Goal: Task Accomplishment & Management: Manage account settings

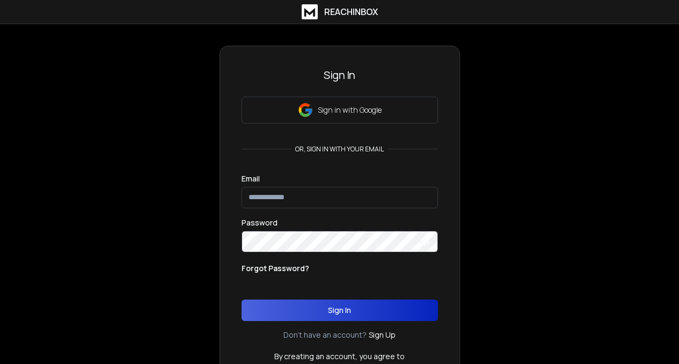
click at [342, 197] on input "email" at bounding box center [340, 197] width 197 height 21
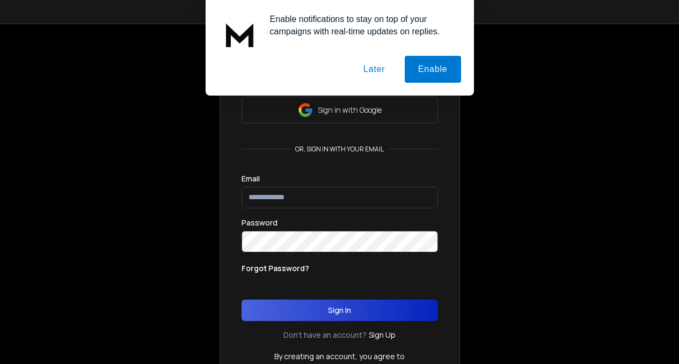
paste input "**********"
drag, startPoint x: 327, startPoint y: 197, endPoint x: 498, endPoint y: 209, distance: 171.3
click at [498, 209] on div "**********" at bounding box center [339, 221] width 679 height 351
type input "**********"
click at [300, 314] on button "Sign In" at bounding box center [340, 310] width 197 height 21
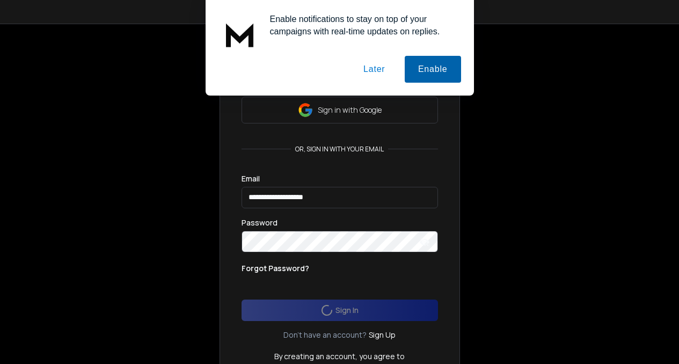
click at [430, 67] on button "Enable" at bounding box center [433, 69] width 56 height 27
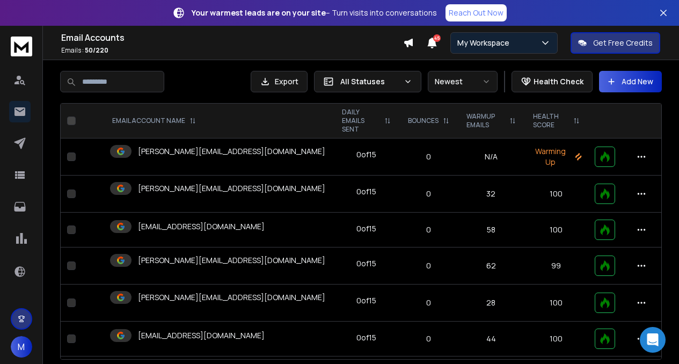
click at [514, 42] on p "My Workspace" at bounding box center [486, 43] width 56 height 11
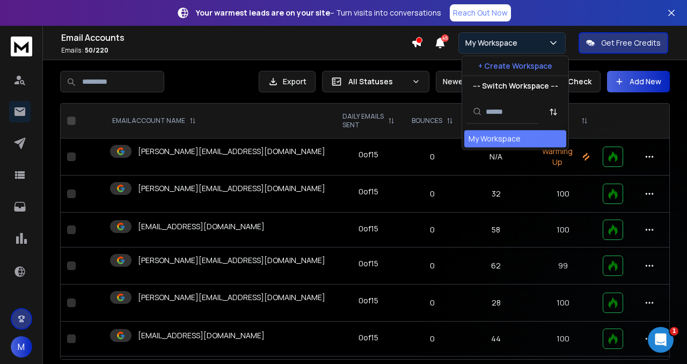
click at [514, 42] on p "My Workspace" at bounding box center [494, 43] width 56 height 11
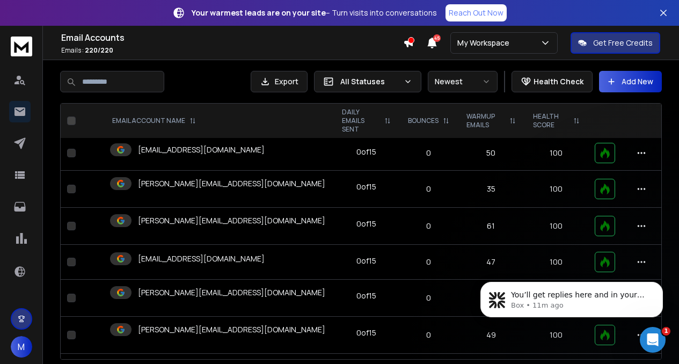
scroll to position [2800, 0]
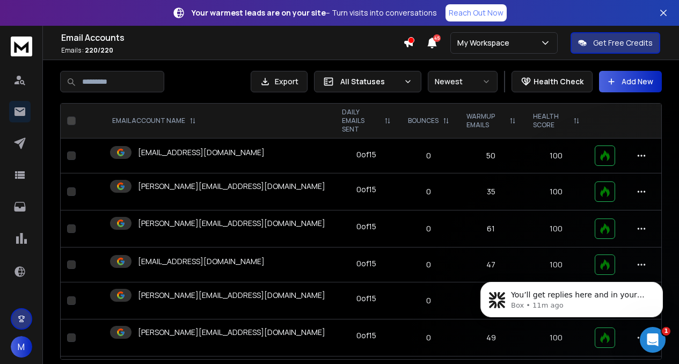
click at [171, 320] on td "[PERSON_NAME][EMAIL_ADDRESS][DOMAIN_NAME]" at bounding box center [219, 338] width 230 height 37
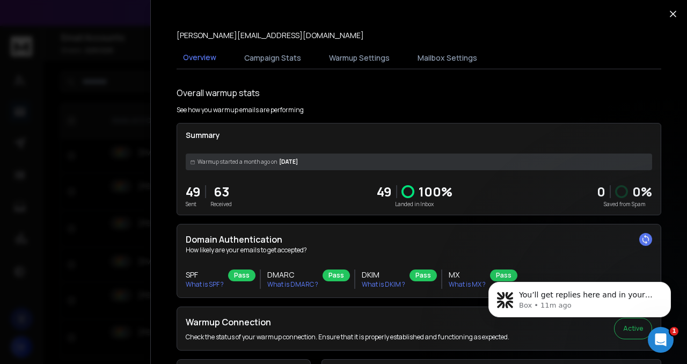
click at [671, 14] on icon "button" at bounding box center [673, 14] width 11 height 11
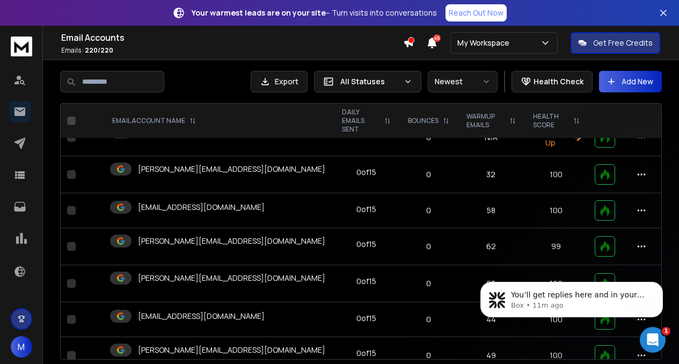
scroll to position [0, 0]
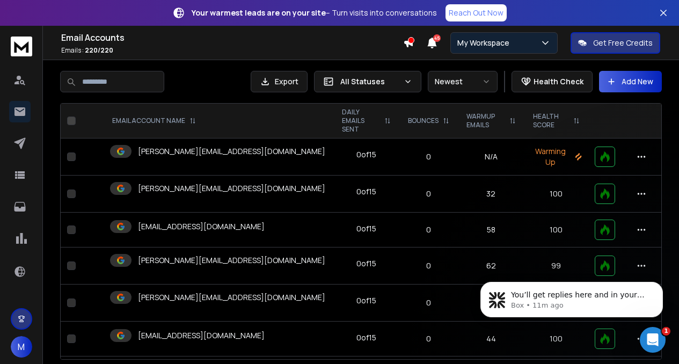
click at [524, 40] on div "My Workspace" at bounding box center [504, 43] width 93 height 11
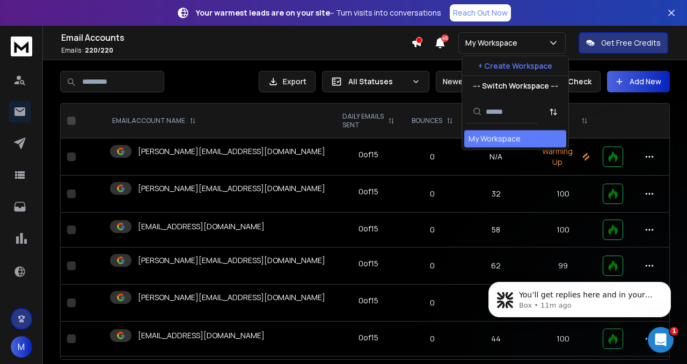
click at [509, 86] on p "--- Switch Workspace ---" at bounding box center [515, 86] width 85 height 11
click at [500, 84] on p "--- Switch Workspace ---" at bounding box center [515, 86] width 85 height 11
click at [475, 86] on p "--- Switch Workspace ---" at bounding box center [515, 86] width 85 height 11
click at [494, 86] on p "--- Switch Workspace ---" at bounding box center [515, 86] width 85 height 11
click at [485, 142] on div "My Workspace" at bounding box center [495, 139] width 52 height 11
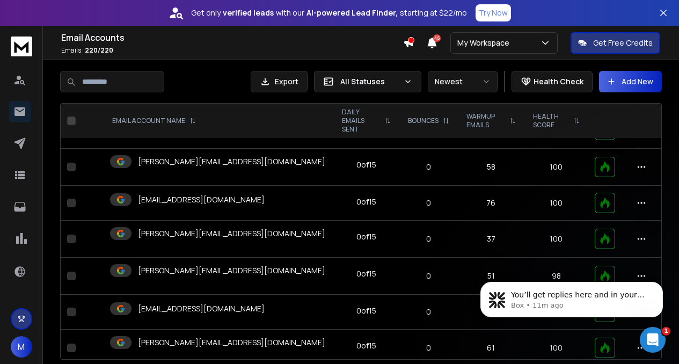
scroll to position [7467, 0]
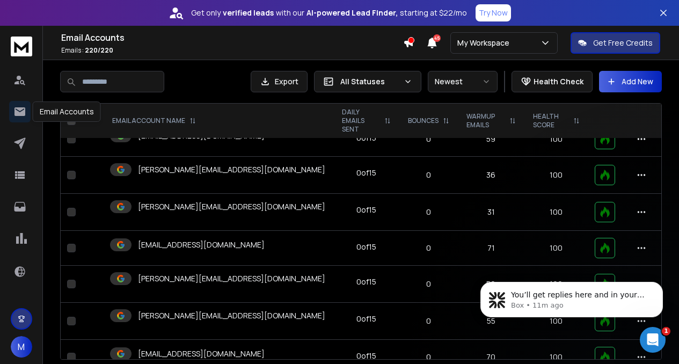
click at [20, 111] on icon at bounding box center [19, 111] width 13 height 13
click at [19, 111] on icon at bounding box center [19, 111] width 13 height 13
click at [26, 110] on link at bounding box center [19, 111] width 21 height 21
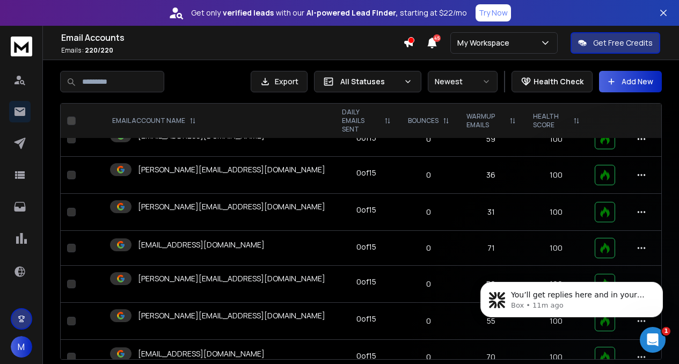
click at [26, 110] on link at bounding box center [19, 111] width 21 height 21
